Goal: Navigation & Orientation: Find specific page/section

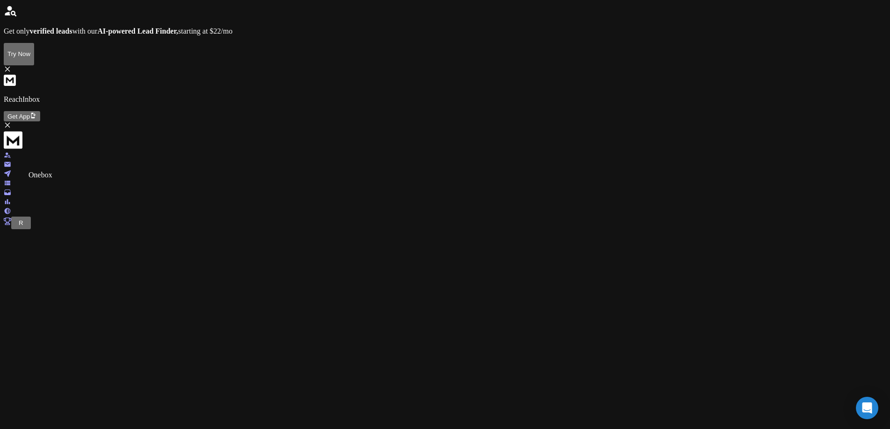
click at [11, 189] on icon at bounding box center [7, 192] width 7 height 7
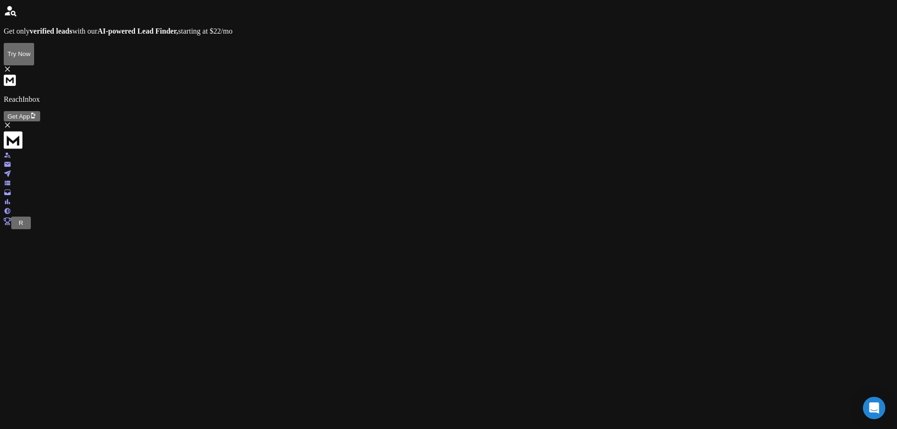
drag, startPoint x: 195, startPoint y: 308, endPoint x: 273, endPoint y: 294, distance: 79.8
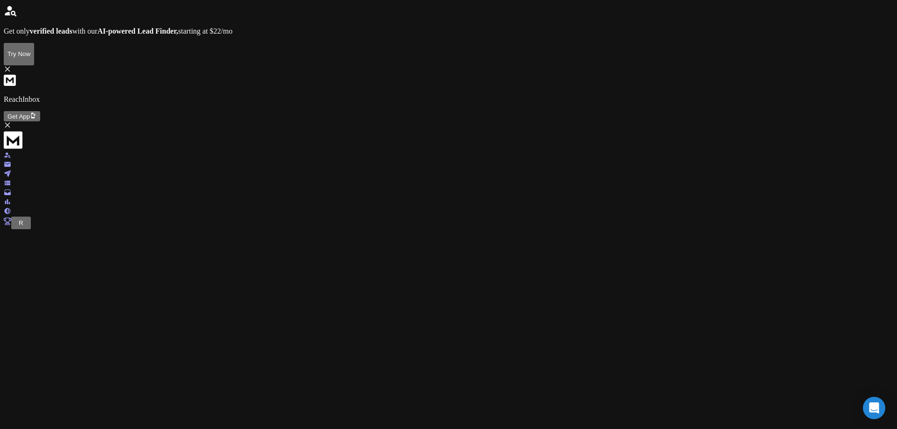
scroll to position [280, 0]
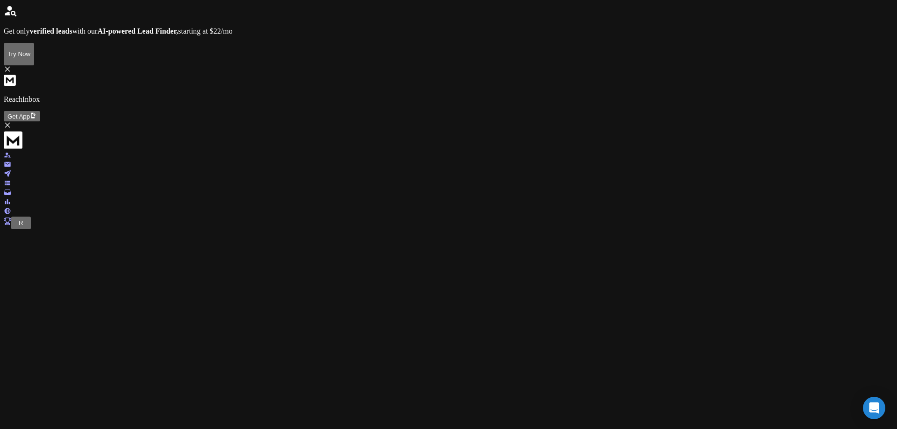
scroll to position [0, 0]
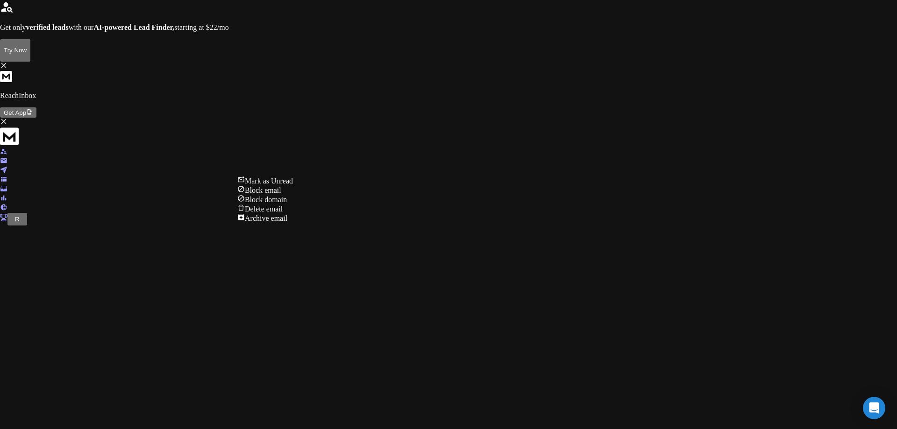
click at [278, 223] on div "Archive email" at bounding box center [265, 218] width 56 height 9
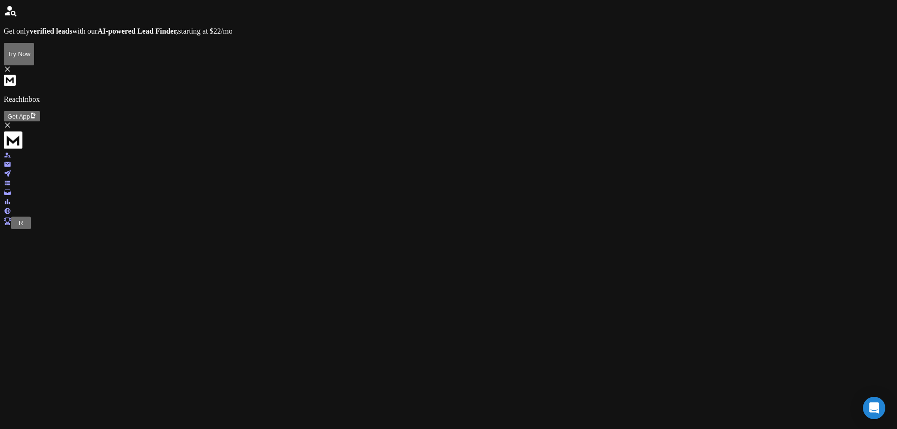
scroll to position [0, 0]
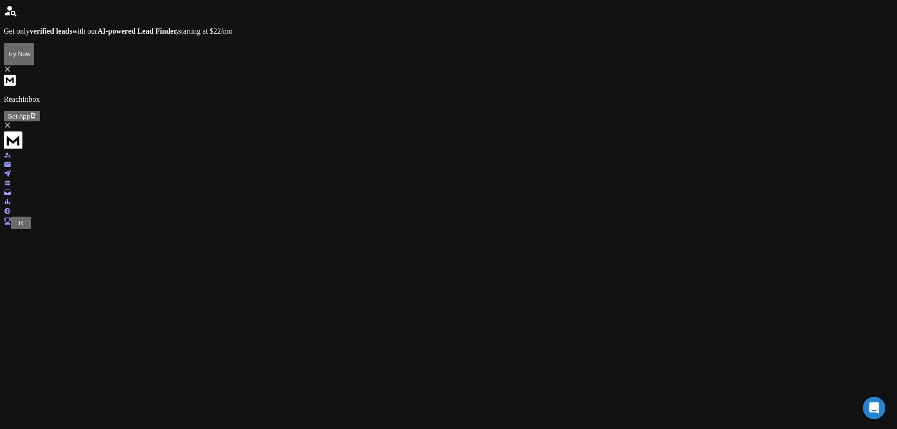
scroll to position [1442, 0]
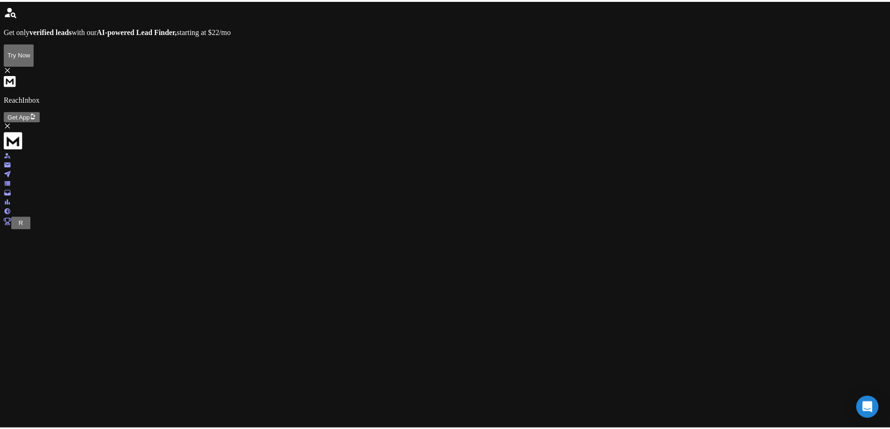
scroll to position [1349, 0]
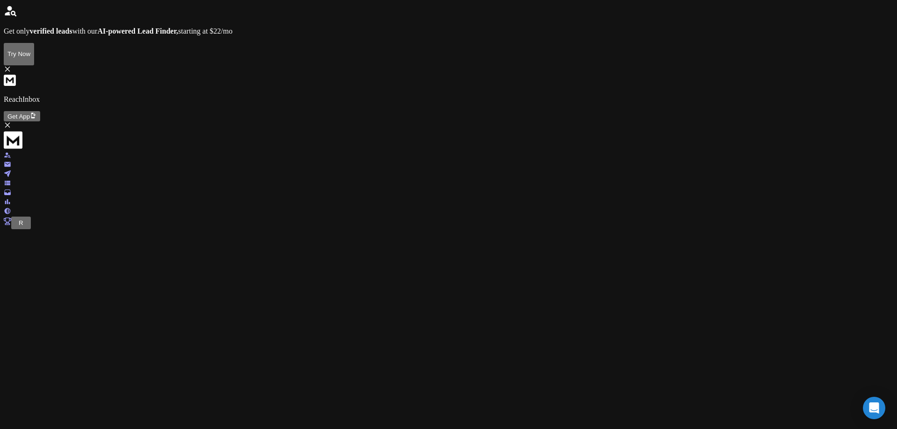
click at [11, 171] on icon at bounding box center [7, 174] width 7 height 7
click at [11, 190] on icon at bounding box center [7, 193] width 7 height 6
